Goal: Task Accomplishment & Management: Use online tool/utility

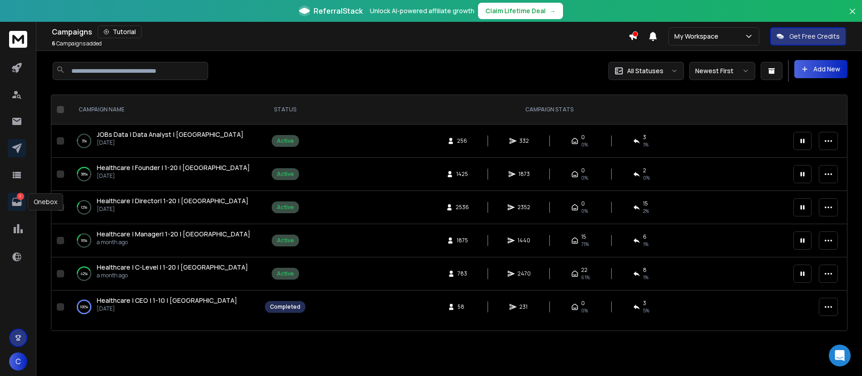
click at [19, 200] on p "1" at bounding box center [20, 196] width 7 height 7
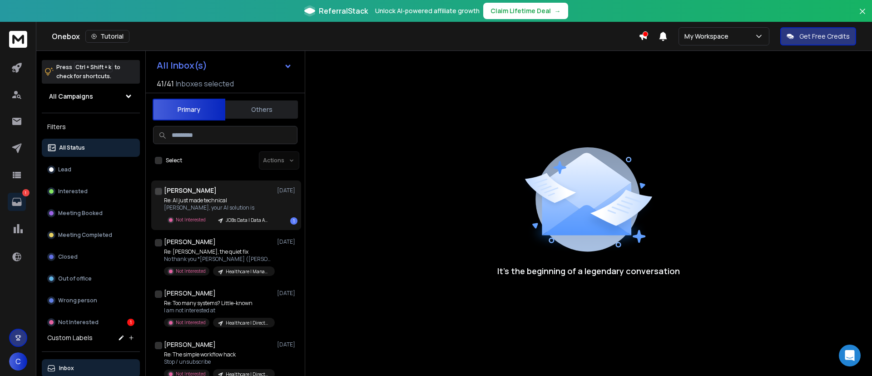
click at [184, 197] on p "Re: AI just made technical" at bounding box center [218, 200] width 109 height 7
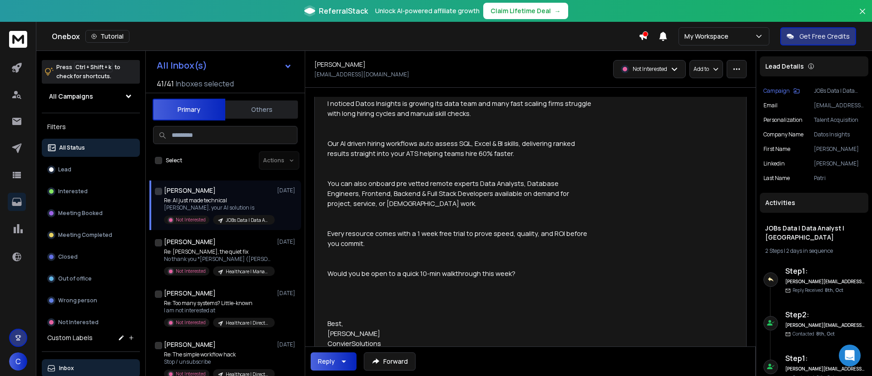
scroll to position [553, 0]
click at [359, 129] on div "Hi Dheeraj, I noticed Datos Insights is growing its data team and many fast sca…" at bounding box center [459, 268] width 265 height 400
click at [357, 131] on div "Hi Dheeraj, I noticed Datos Insights is growing its data team and many fast sca…" at bounding box center [459, 268] width 265 height 400
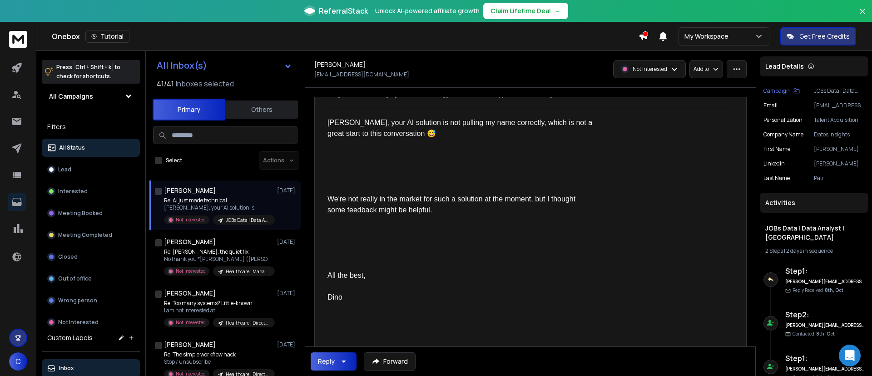
scroll to position [0, 0]
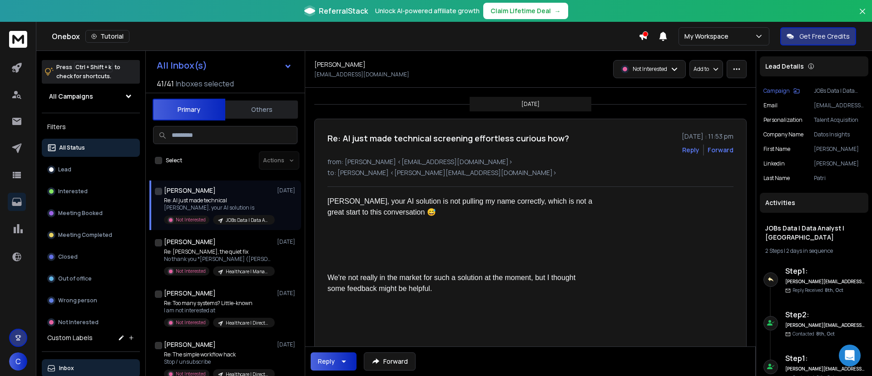
click at [178, 190] on h1 "[PERSON_NAME]" at bounding box center [190, 190] width 52 height 9
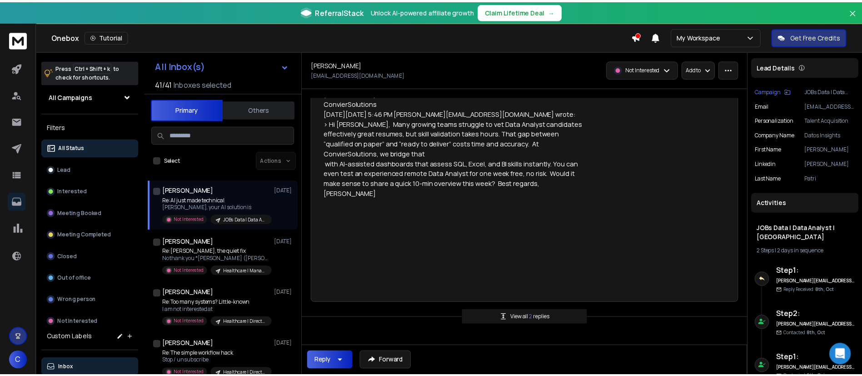
scroll to position [890, 0]
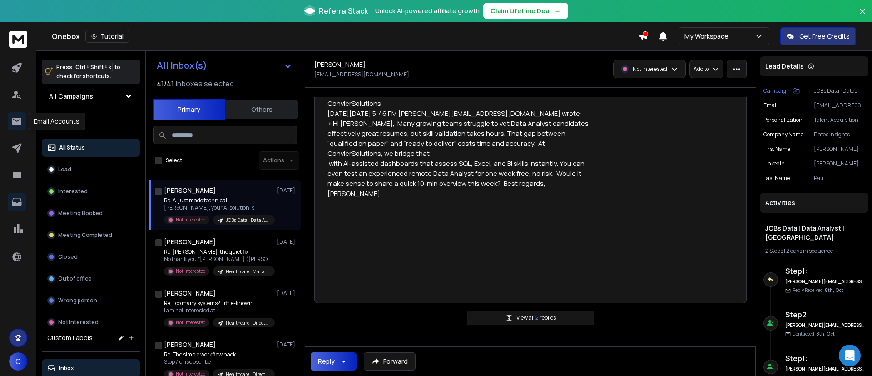
click at [10, 112] on link at bounding box center [17, 121] width 18 height 18
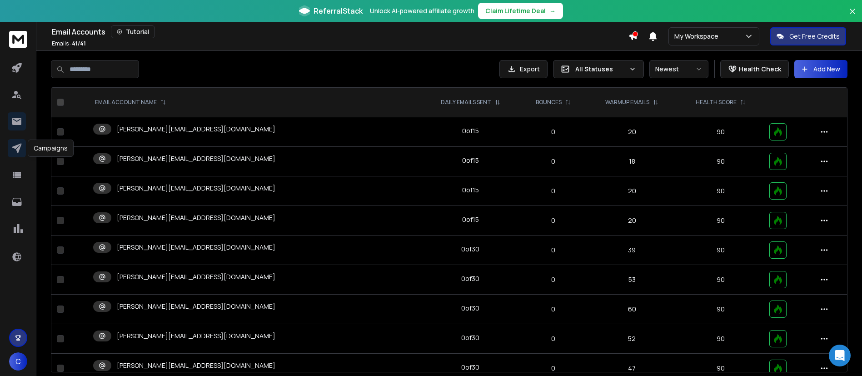
click at [20, 141] on link at bounding box center [17, 148] width 18 height 18
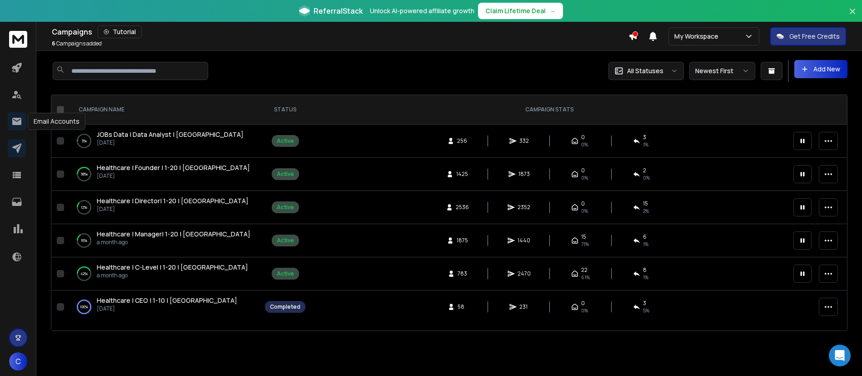
click at [22, 117] on icon at bounding box center [16, 121] width 11 height 11
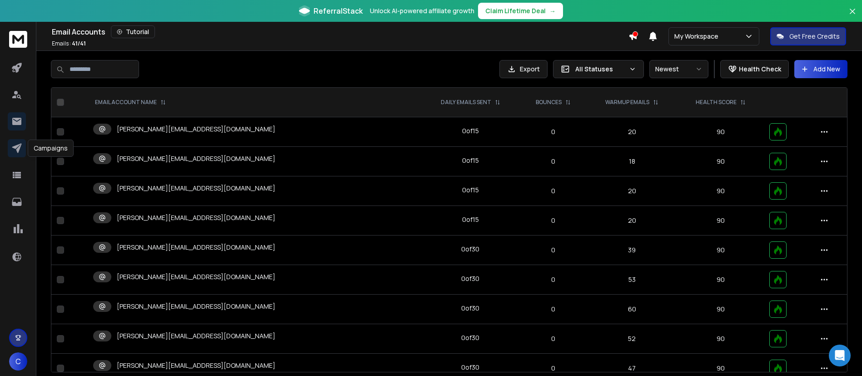
click at [13, 149] on icon at bounding box center [16, 148] width 11 height 11
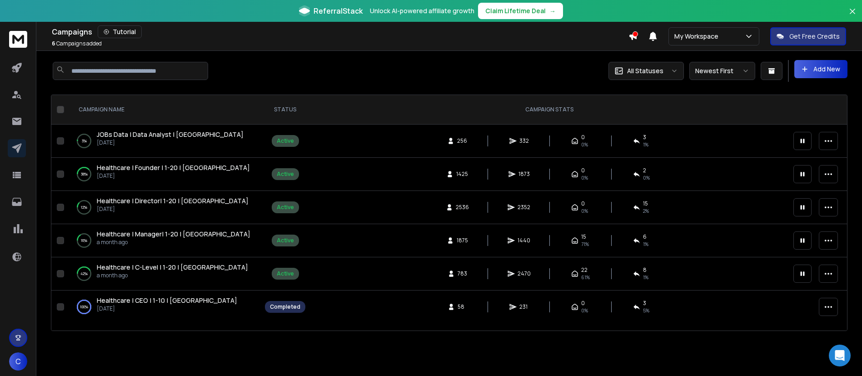
click at [163, 126] on td "3 % JOBs Data | Data Analyst | [GEOGRAPHIC_DATA] [DATE]" at bounding box center [164, 140] width 192 height 33
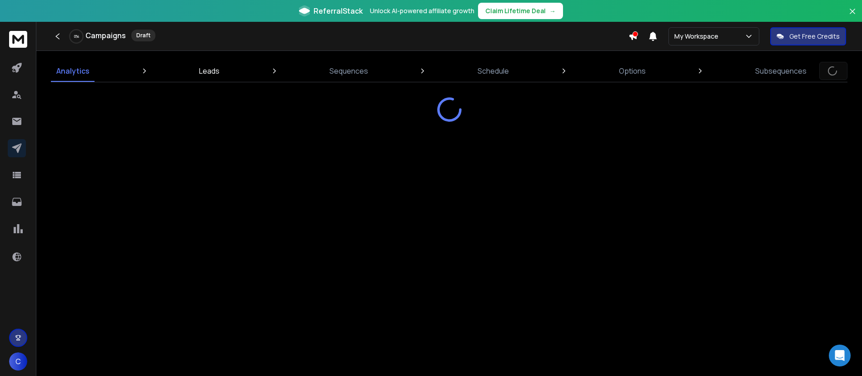
click at [203, 74] on p "Leads" at bounding box center [209, 70] width 20 height 11
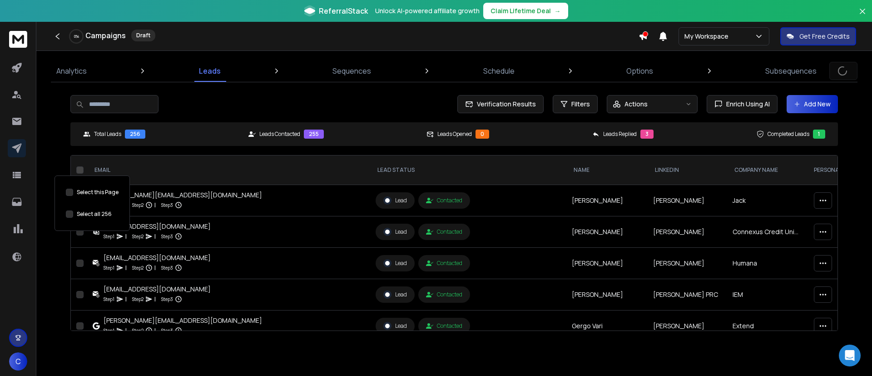
click at [83, 173] on button "Select this Page" at bounding box center [79, 169] width 7 height 7
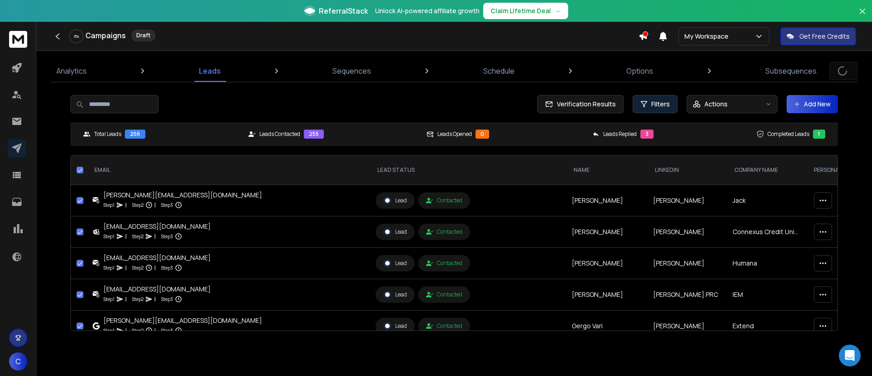
click at [665, 107] on span "Filters" at bounding box center [660, 103] width 19 height 9
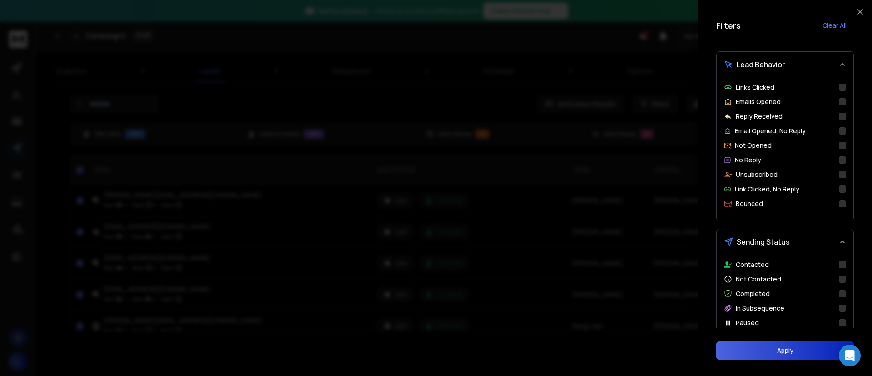
click at [751, 275] on p "Not Contacted" at bounding box center [758, 278] width 45 height 9
click at [839, 275] on button "Not Contacted" at bounding box center [842, 278] width 7 height 7
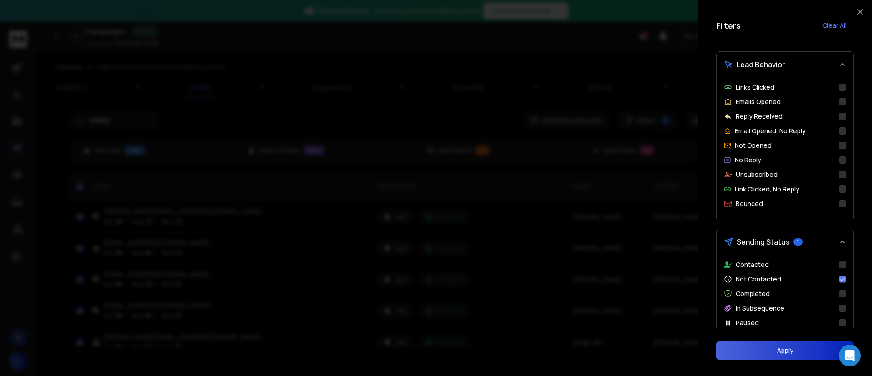
click at [787, 347] on button "Apply" at bounding box center [785, 350] width 138 height 18
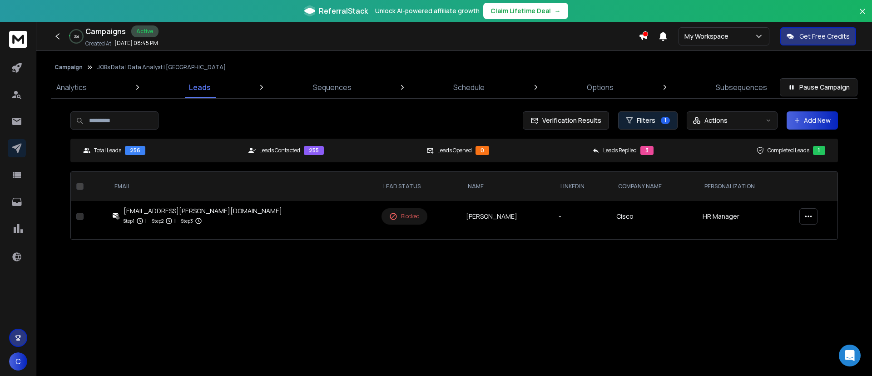
click at [659, 116] on button "Filters 1" at bounding box center [647, 120] width 59 height 18
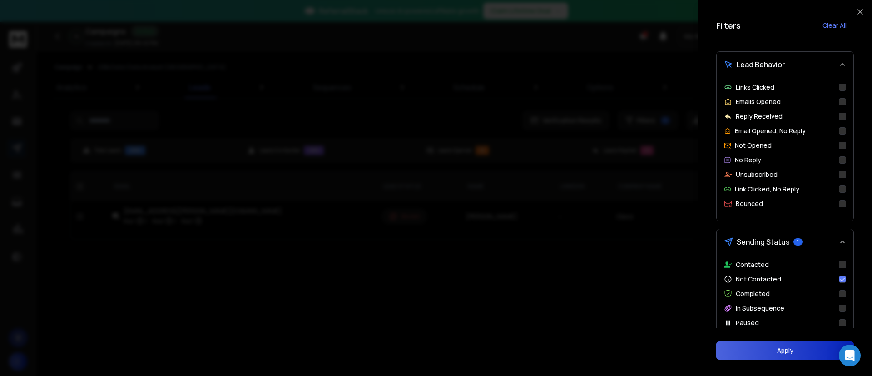
click at [839, 277] on button "Not Contacted" at bounding box center [842, 278] width 7 height 7
click at [742, 345] on button "Apply" at bounding box center [785, 350] width 138 height 18
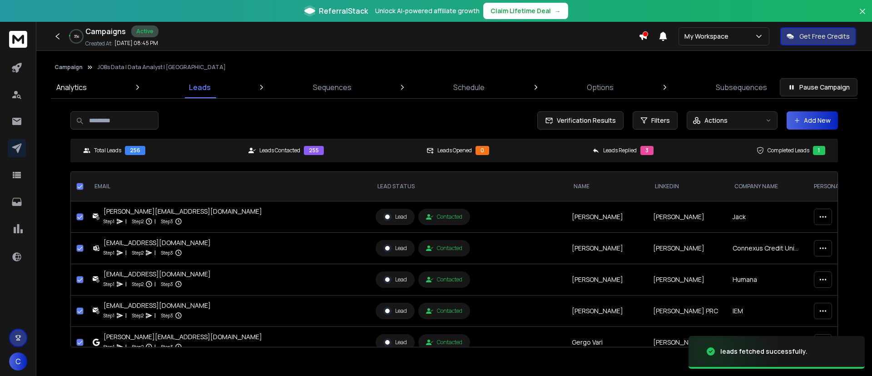
click at [69, 82] on p "Analytics" at bounding box center [71, 87] width 30 height 11
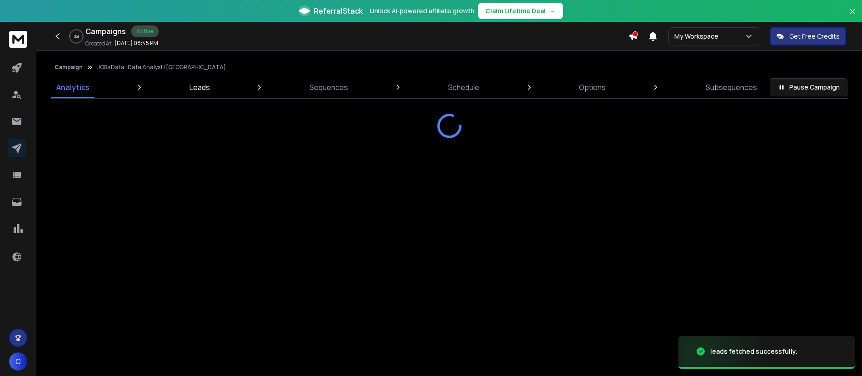
click at [204, 89] on p "Leads" at bounding box center [199, 87] width 20 height 11
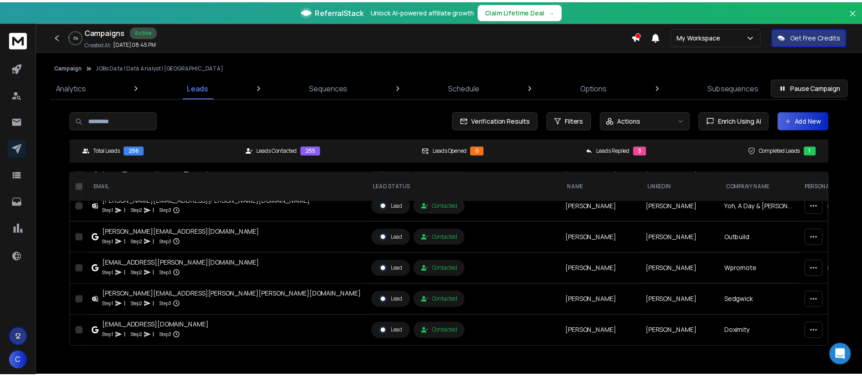
scroll to position [1428, 0]
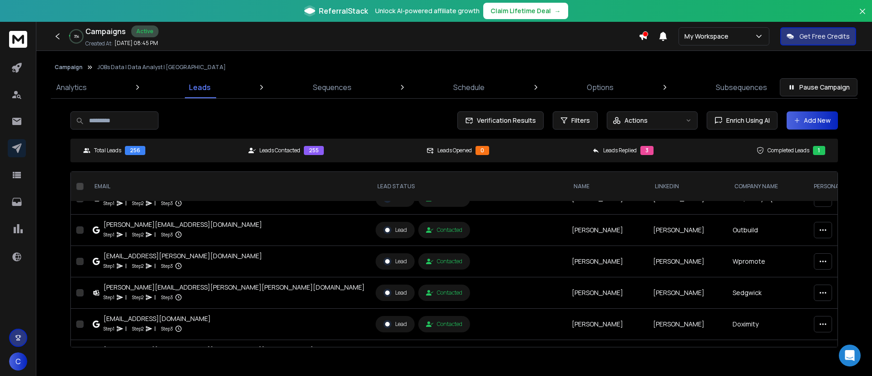
click at [11, 110] on div at bounding box center [18, 164] width 21 height 210
click at [14, 114] on link at bounding box center [17, 121] width 18 height 18
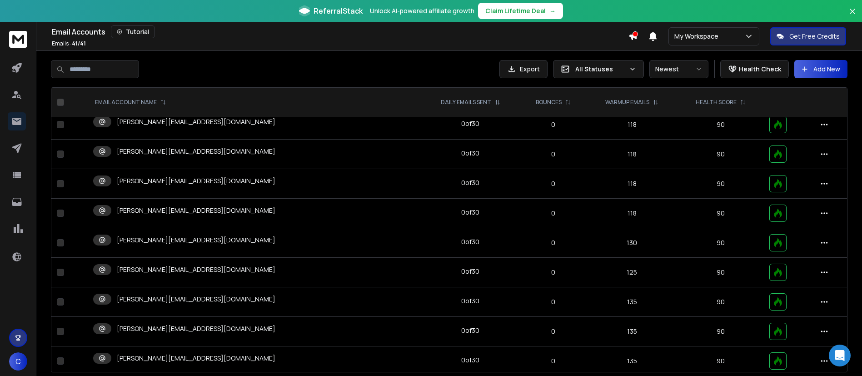
scroll to position [963, 0]
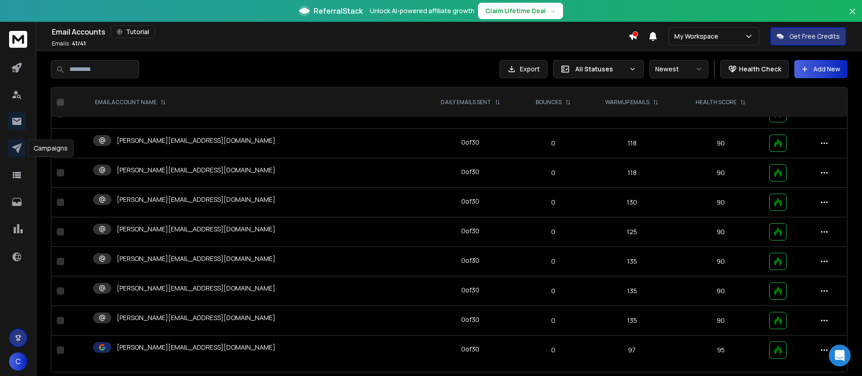
click at [16, 151] on icon at bounding box center [16, 148] width 11 height 11
